Goal: Navigation & Orientation: Find specific page/section

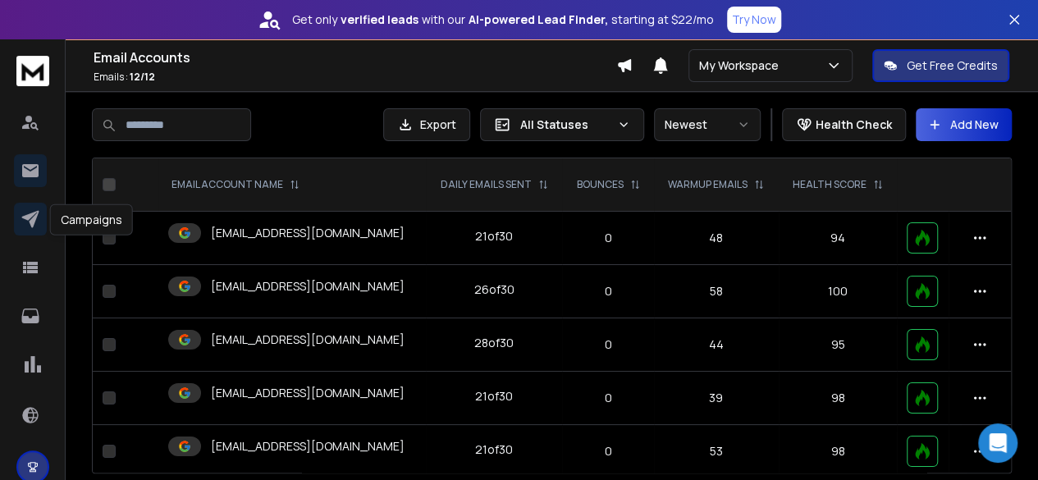
click at [30, 230] on link at bounding box center [30, 219] width 33 height 33
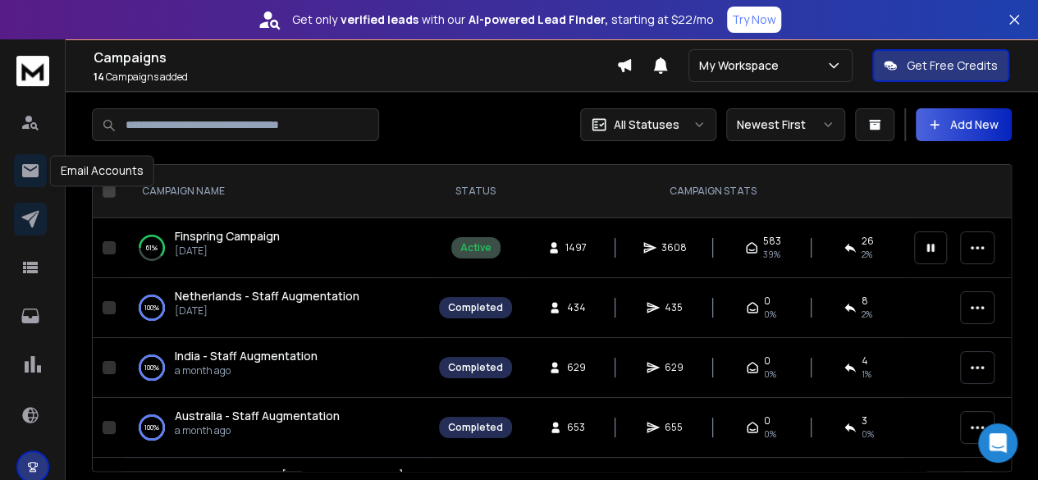
click at [29, 177] on icon at bounding box center [31, 171] width 20 height 20
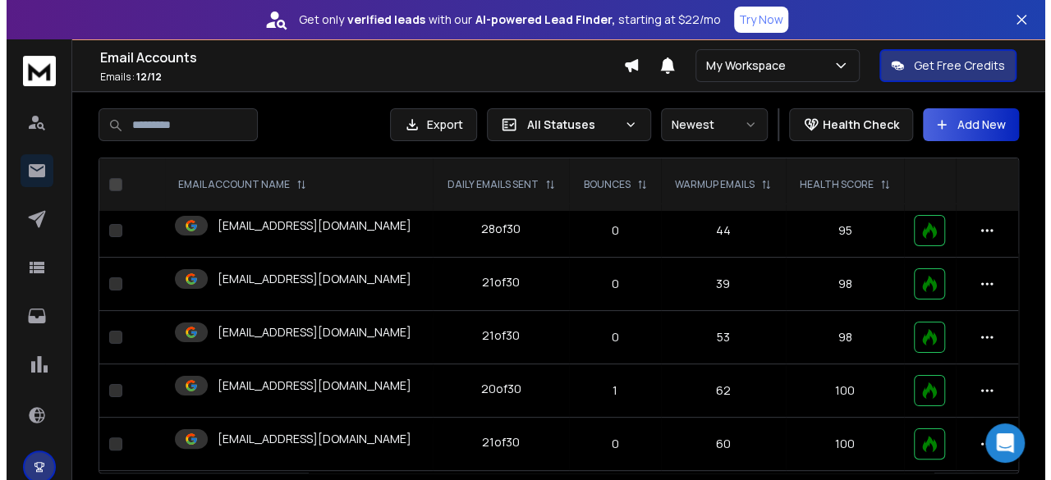
scroll to position [164, 0]
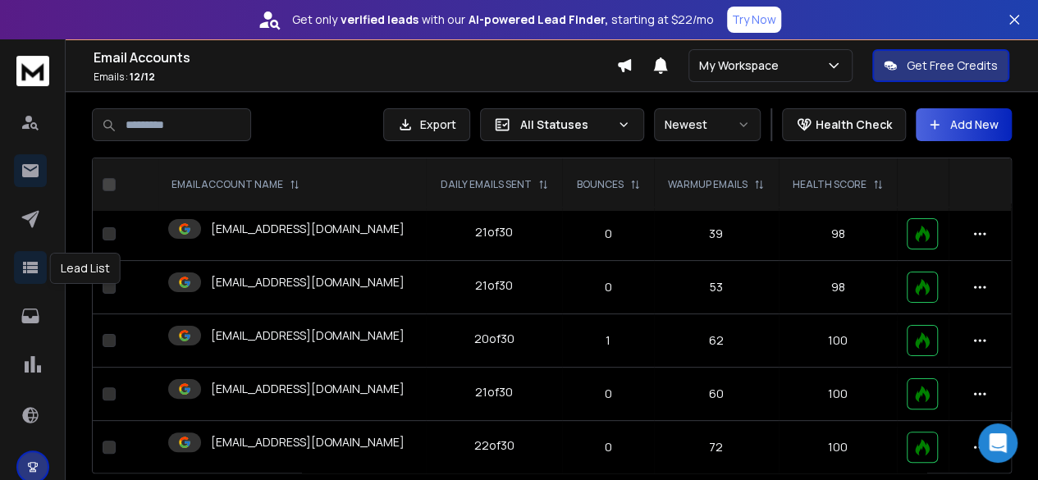
click at [30, 275] on icon at bounding box center [31, 268] width 20 height 20
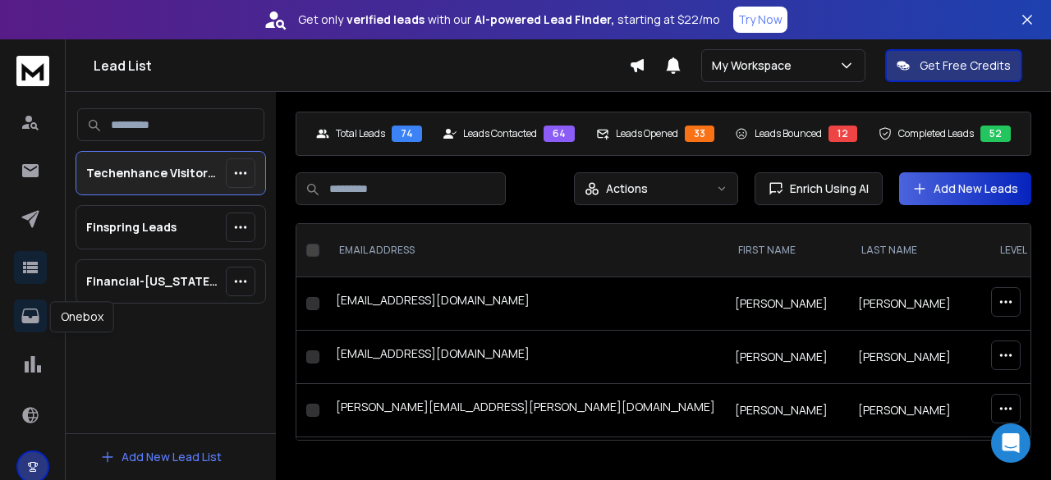
click at [33, 322] on icon at bounding box center [29, 316] width 17 height 15
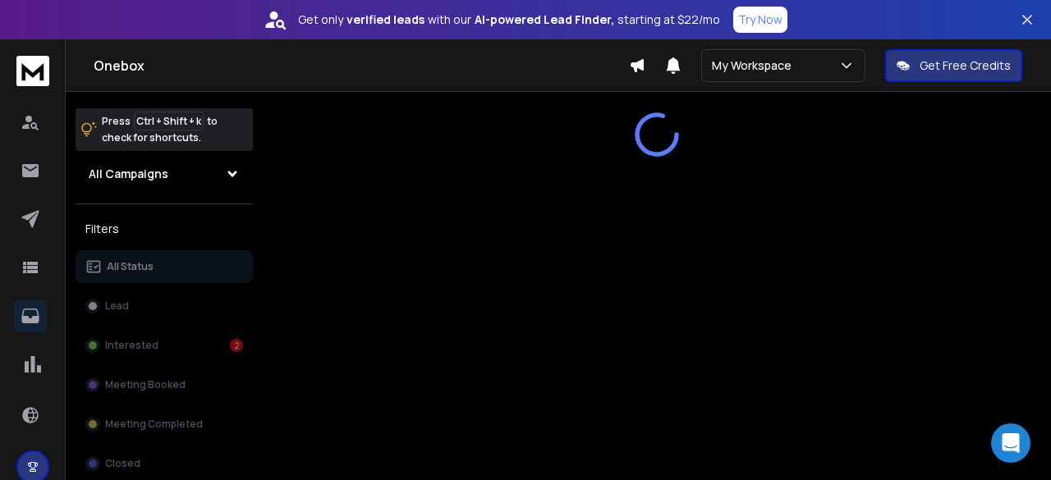
click at [133, 350] on div "All Status Lead Interested 2 Meeting Booked Meeting Completed Closed Out of off…" at bounding box center [164, 424] width 177 height 348
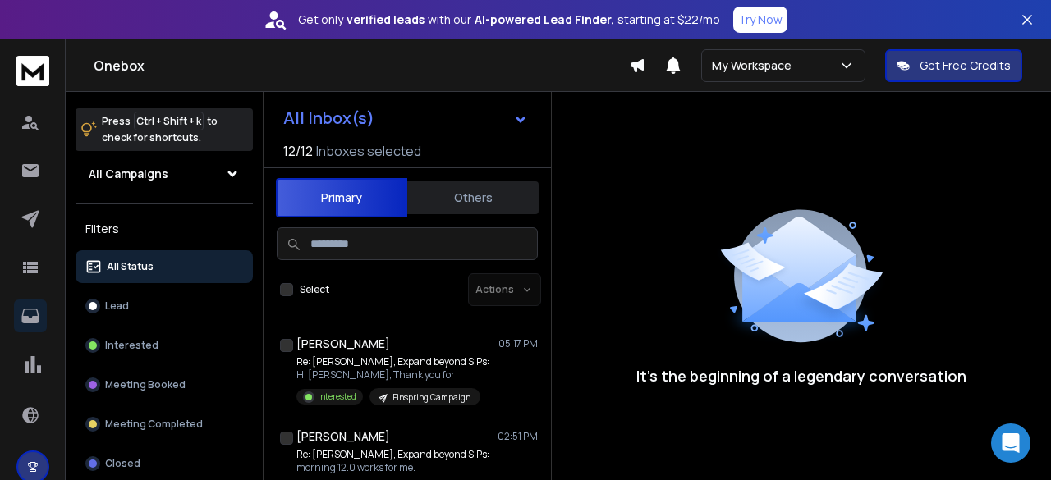
click at [140, 350] on p "Interested" at bounding box center [131, 345] width 53 height 13
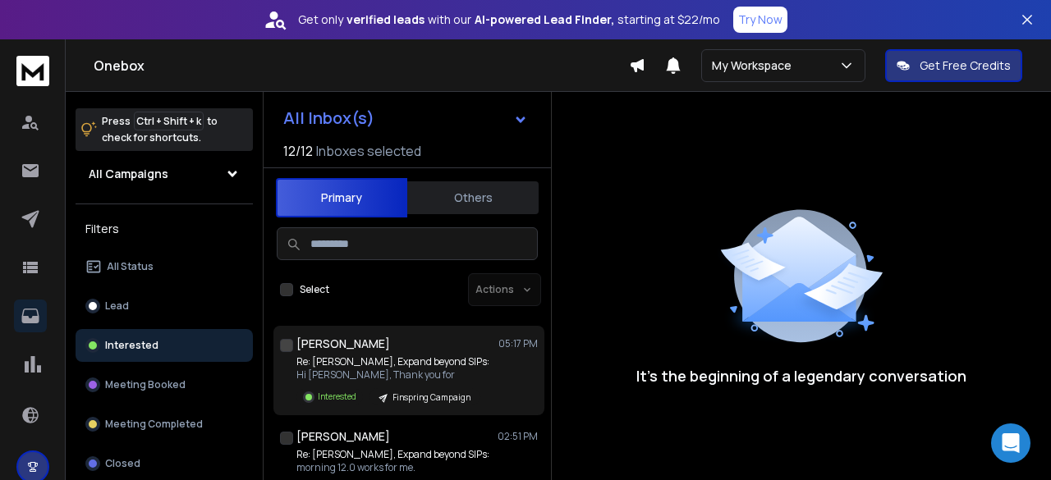
click at [431, 365] on p "Re: [PERSON_NAME], Expand beyond SIPs:" at bounding box center [392, 361] width 193 height 13
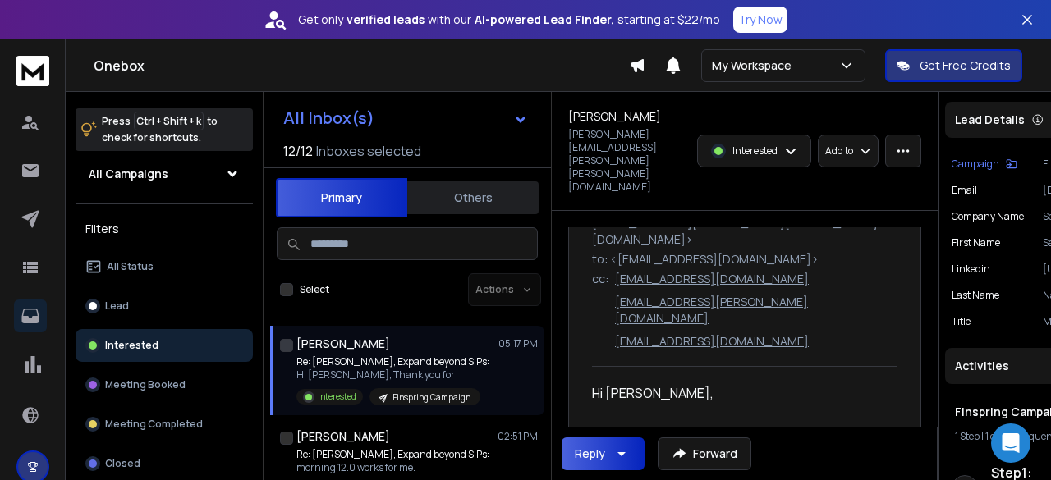
scroll to position [410, 0]
